Goal: Information Seeking & Learning: Check status

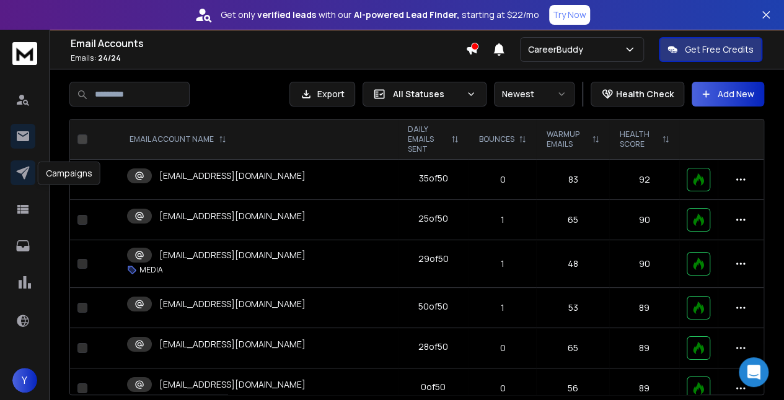
click at [23, 175] on icon at bounding box center [22, 172] width 13 height 13
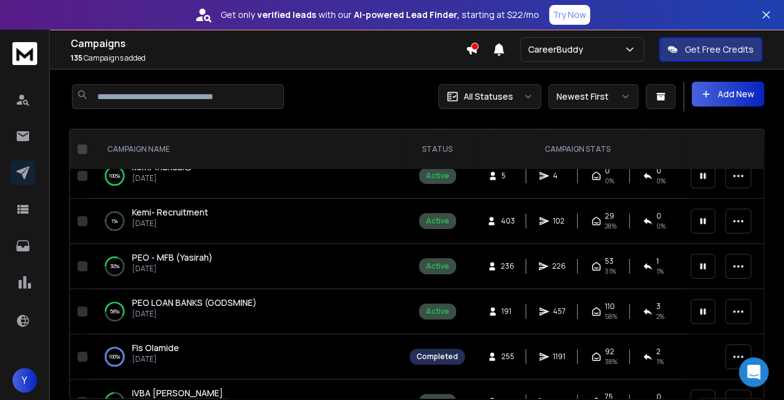
scroll to position [154, 0]
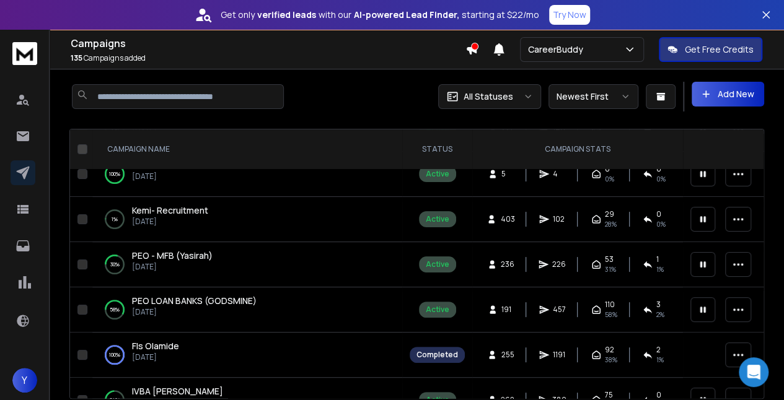
click at [304, 258] on div "30 % PEO - MFB ([GEOGRAPHIC_DATA]) [DATE]" at bounding box center [247, 265] width 285 height 30
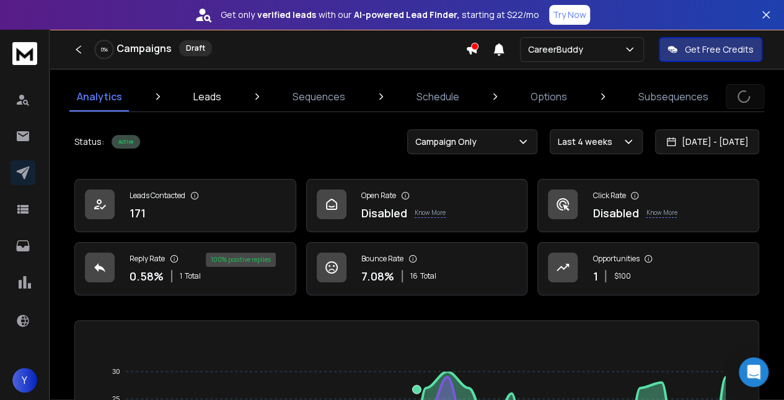
click at [204, 95] on div "Analytics Leads Sequences Schedule Options Subsequences" at bounding box center [416, 97] width 694 height 30
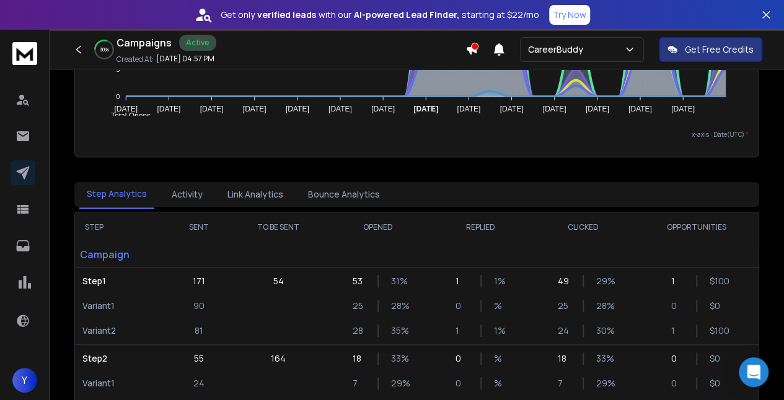
scroll to position [504, 0]
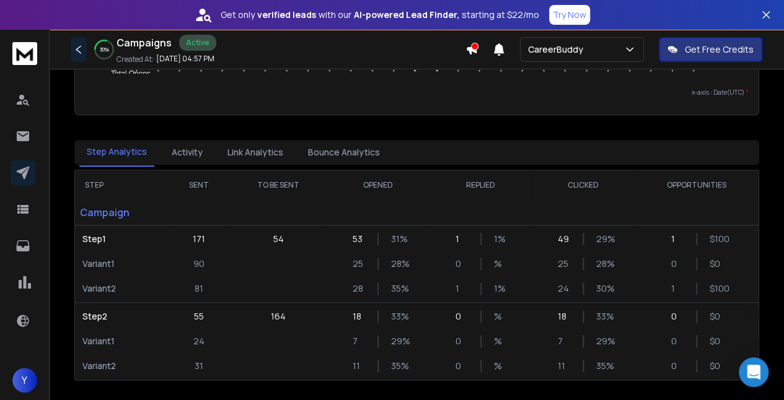
click at [74, 50] on icon at bounding box center [78, 49] width 11 height 11
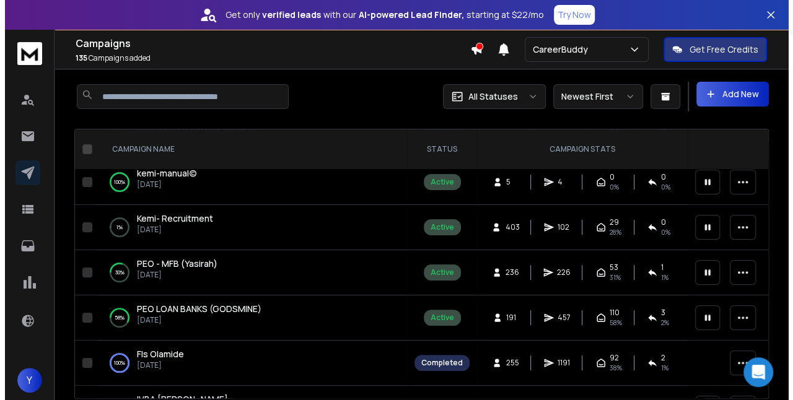
scroll to position [146, 0]
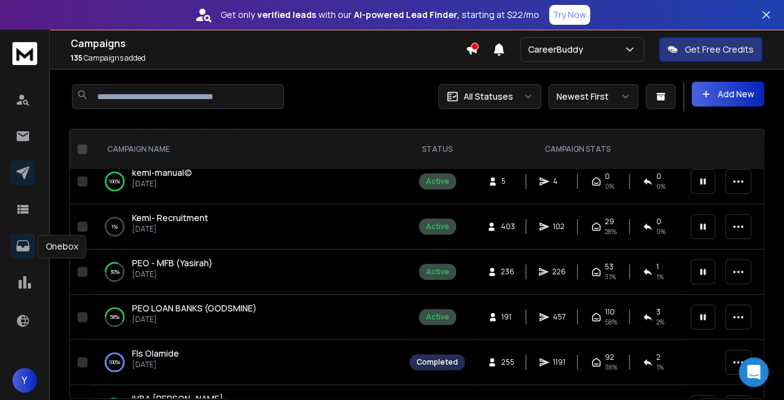
click at [19, 250] on icon at bounding box center [22, 245] width 13 height 11
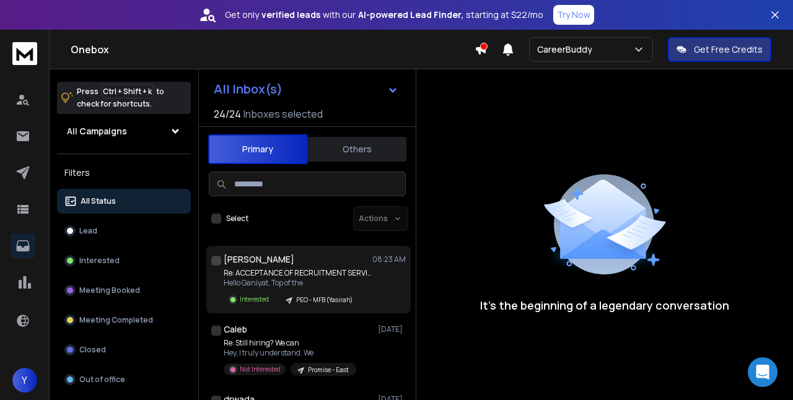
click at [292, 265] on h1 "[PERSON_NAME]" at bounding box center [259, 259] width 71 height 12
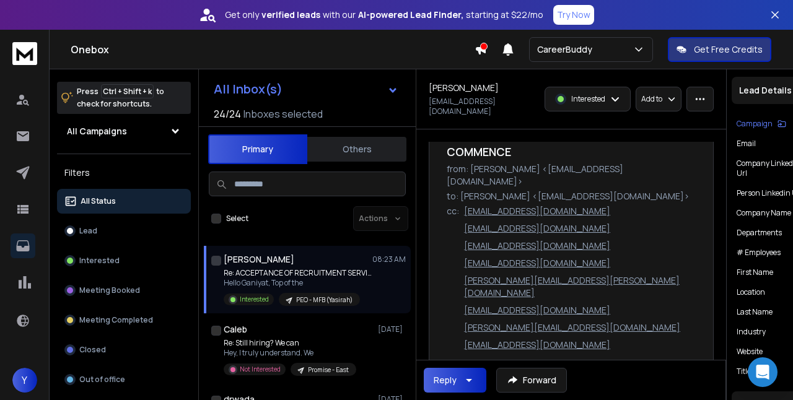
scroll to position [102, 0]
